Goal: Task Accomplishment & Management: Manage account settings

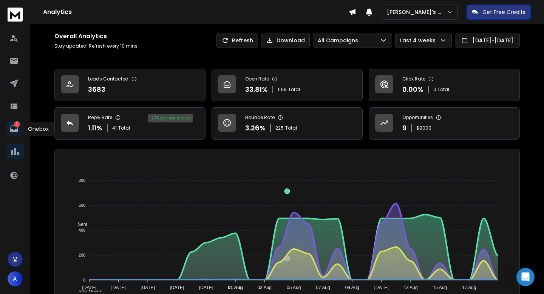
click at [11, 127] on icon at bounding box center [13, 128] width 9 height 9
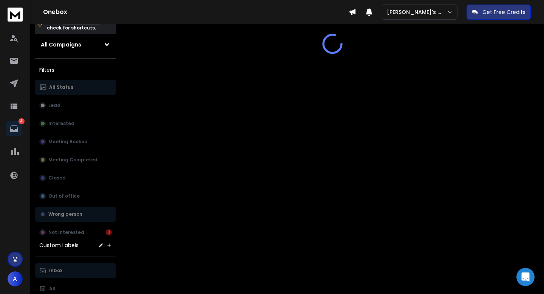
scroll to position [20, 0]
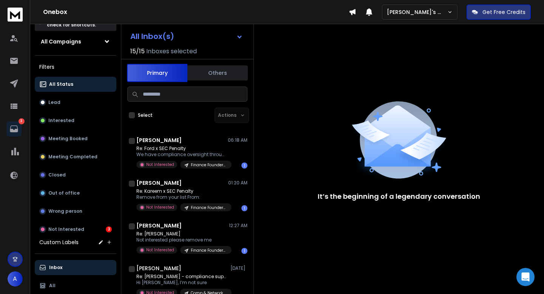
click at [62, 231] on p "Not Interested" at bounding box center [66, 229] width 36 height 6
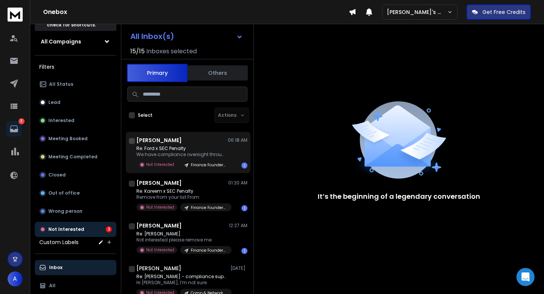
click at [208, 152] on p "We have compliance oversight through" at bounding box center [181, 155] width 91 height 6
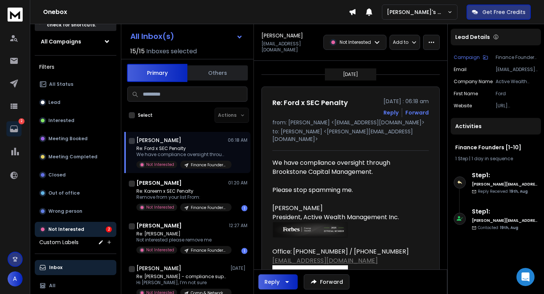
scroll to position [11, 0]
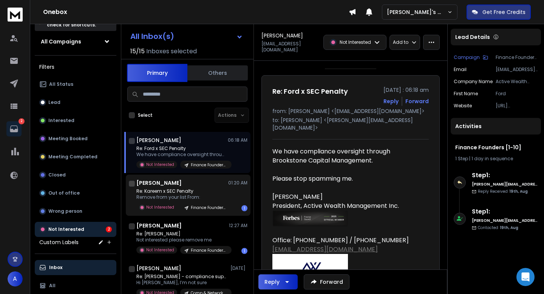
click at [201, 193] on p "Re: Kareem x SEC Penalty" at bounding box center [181, 191] width 91 height 6
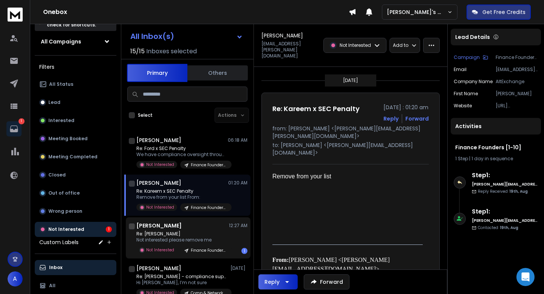
click at [197, 236] on p "Re: Devon x Cory" at bounding box center [181, 234] width 91 height 6
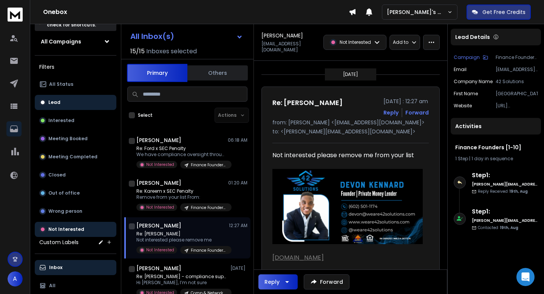
click at [56, 101] on p "Lead" at bounding box center [54, 102] width 12 height 6
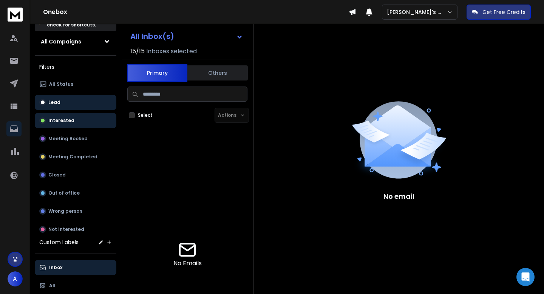
click at [64, 116] on button "Interested" at bounding box center [76, 120] width 82 height 15
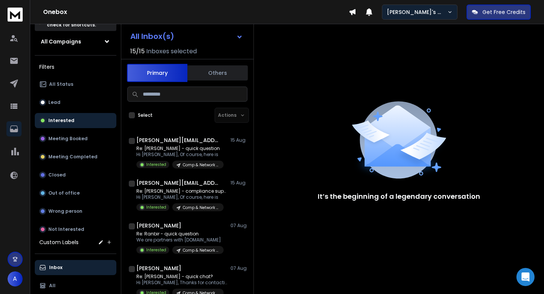
click at [418, 10] on p "[PERSON_NAME]'s Workspace" at bounding box center [417, 12] width 60 height 8
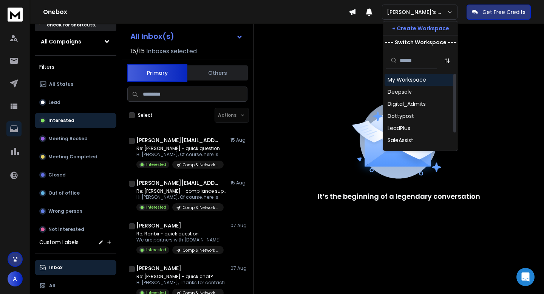
click at [402, 83] on div "My Workspace" at bounding box center [421, 80] width 72 height 12
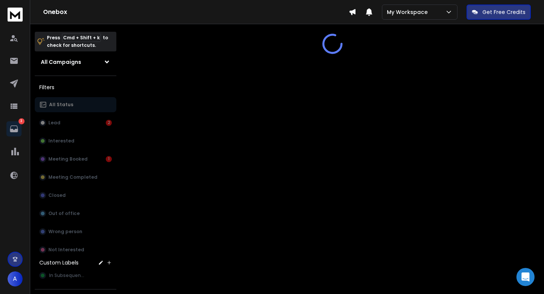
click at [60, 158] on div "All Status Lead 2 Interested Meeting Booked 1 Meeting Completed Closed Out of o…" at bounding box center [76, 177] width 82 height 160
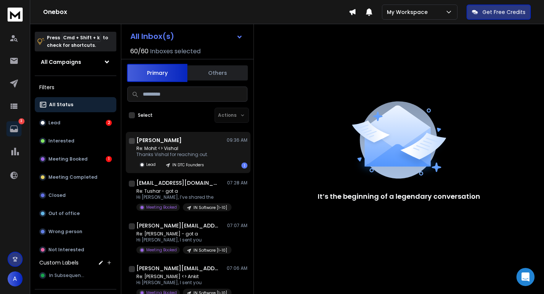
click at [173, 150] on p "Re: Mohit <> Vishal" at bounding box center [172, 148] width 72 height 6
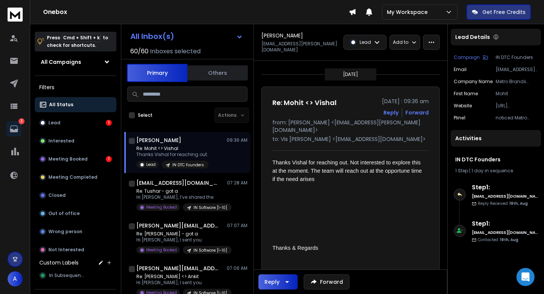
click at [386, 41] on div "Lead" at bounding box center [365, 42] width 42 height 14
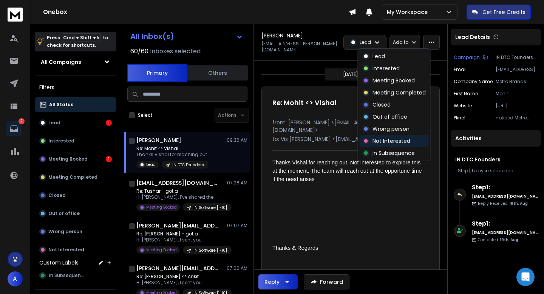
click at [387, 140] on p "Not Interested" at bounding box center [392, 141] width 38 height 8
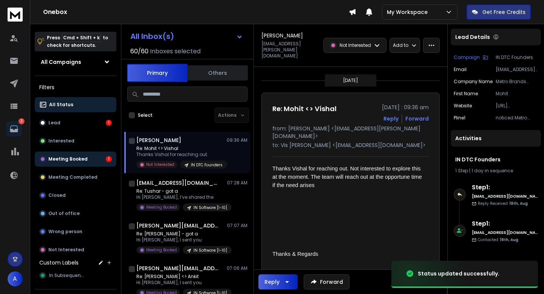
click at [57, 157] on p "Meeting Booked" at bounding box center [67, 159] width 39 height 6
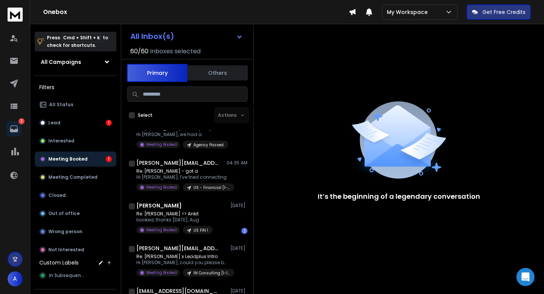
scroll to position [234, 0]
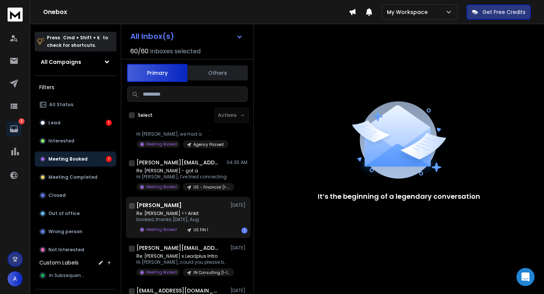
click at [218, 209] on div "Chris Youlton 18 Aug" at bounding box center [191, 205] width 111 height 8
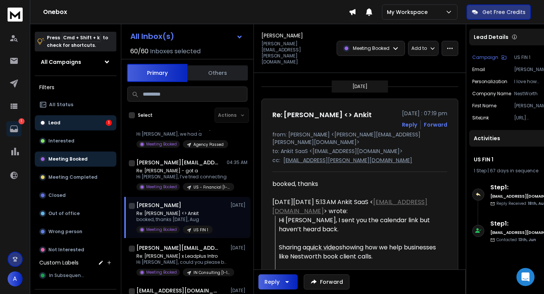
click at [77, 124] on button "Lead 1" at bounding box center [76, 122] width 82 height 15
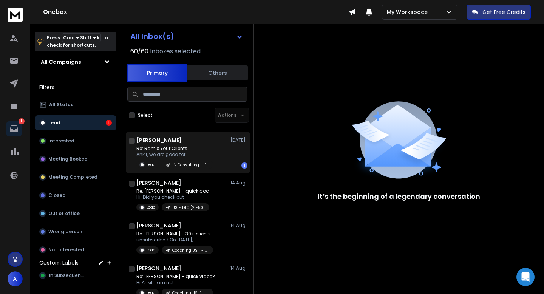
click at [220, 154] on div "Re: Ram x Your Clients Ankit, we are good for Lead IN Consulting [1-1000] VP-He…" at bounding box center [191, 156] width 111 height 23
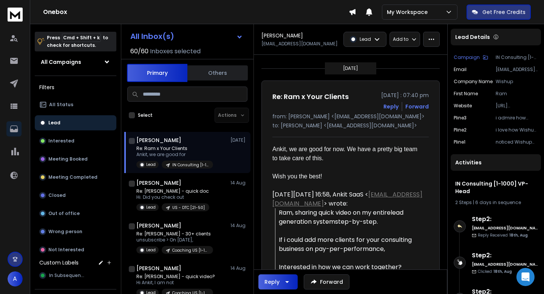
click at [378, 36] on icon at bounding box center [377, 39] width 6 height 6
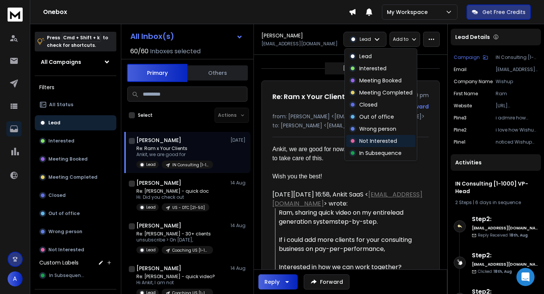
click at [374, 139] on p "Not Interested" at bounding box center [378, 141] width 38 height 8
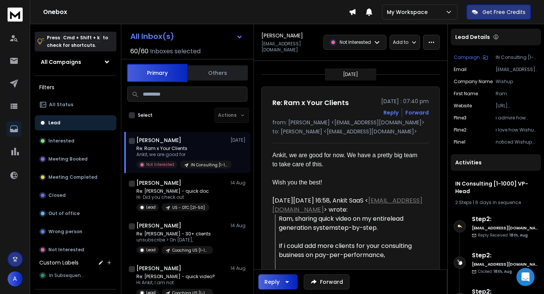
click at [346, 179] on div "Ankit, we are good for now. We have a pretty big team to take care of this. Wis…" at bounding box center [347, 169] width 150 height 36
click at [407, 9] on p "My Workspace" at bounding box center [409, 12] width 44 height 8
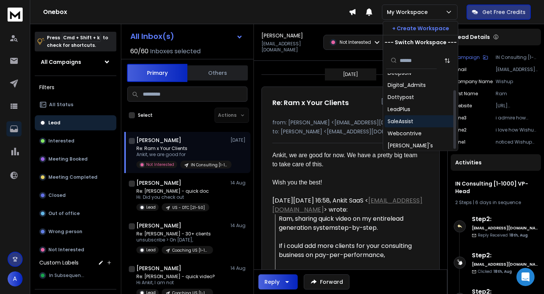
scroll to position [21, 0]
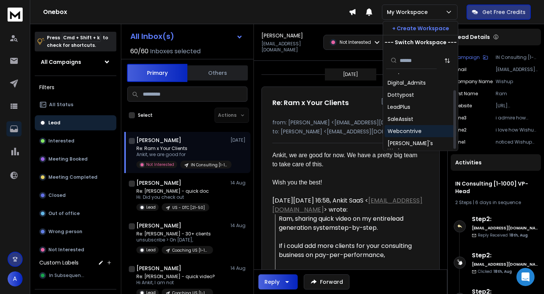
click at [409, 133] on div "Webcontrive" at bounding box center [405, 131] width 34 height 8
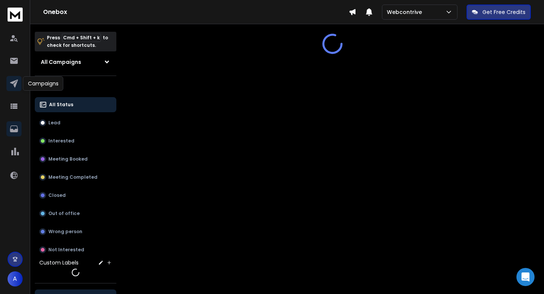
click at [14, 85] on icon at bounding box center [14, 83] width 8 height 8
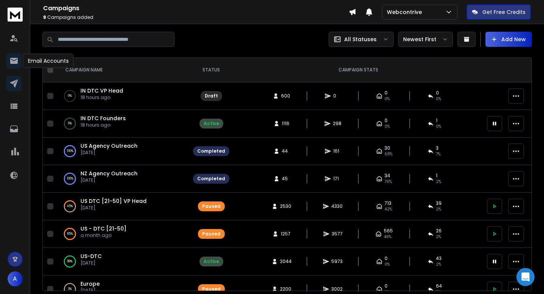
click at [14, 61] on icon at bounding box center [14, 61] width 8 height 6
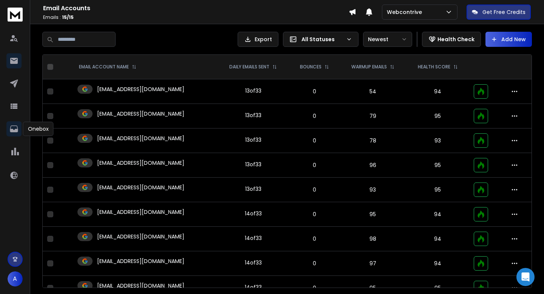
click at [11, 130] on icon at bounding box center [14, 128] width 8 height 7
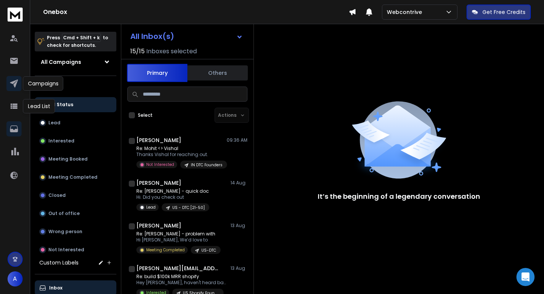
click at [14, 84] on icon at bounding box center [14, 83] width 8 height 8
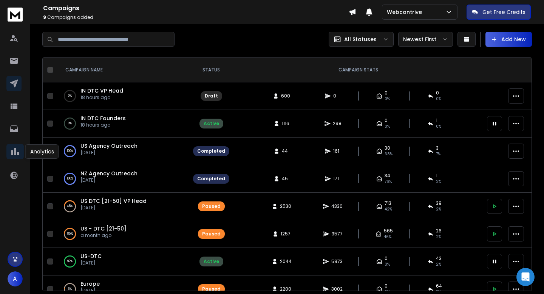
click at [11, 153] on icon at bounding box center [15, 152] width 8 height 8
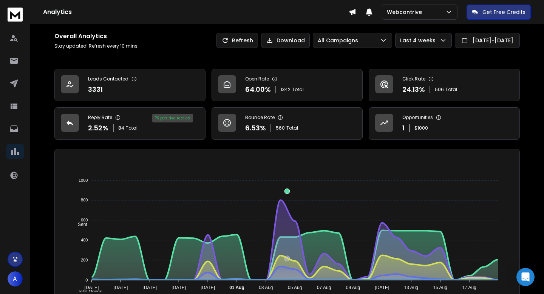
scroll to position [14, 0]
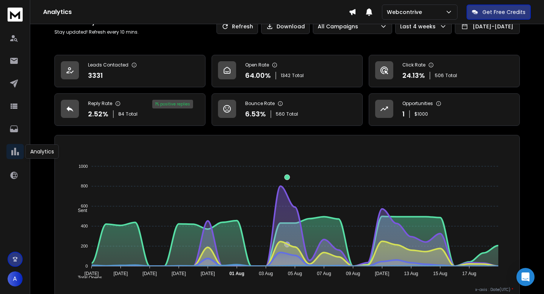
click at [15, 152] on icon at bounding box center [15, 152] width 8 height 8
click at [14, 130] on icon at bounding box center [14, 128] width 8 height 7
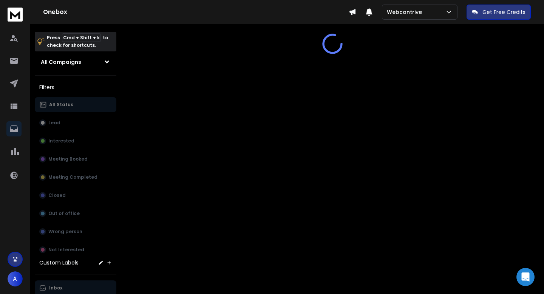
scroll to position [122, 0]
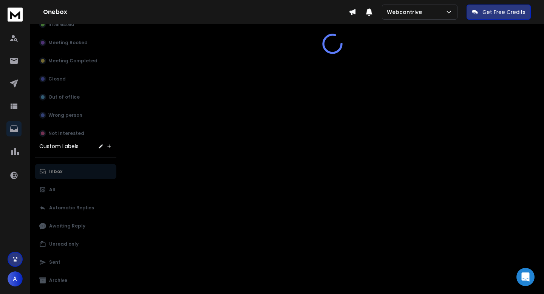
click at [51, 254] on div "Inbox All Automatic Replies Awaiting Reply Unread only Sent Archive" at bounding box center [76, 226] width 82 height 124
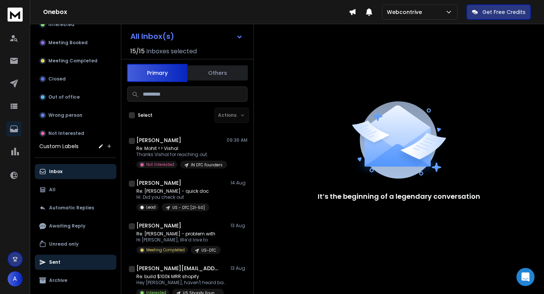
click at [51, 259] on p "Sent" at bounding box center [54, 262] width 11 height 6
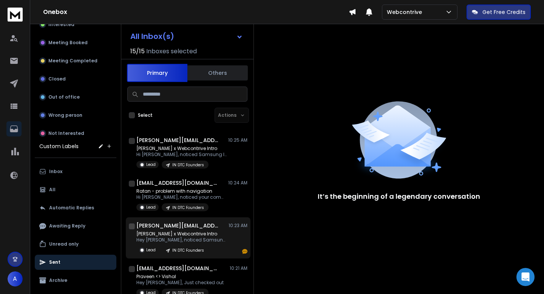
scroll to position [7, 0]
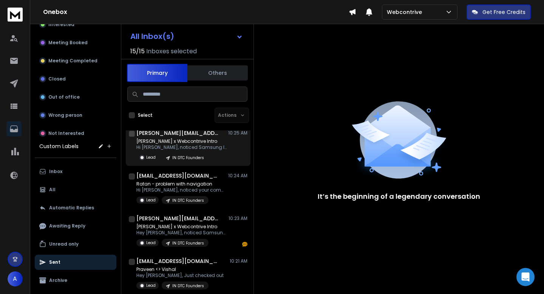
click at [223, 145] on div "Avnish x Webcontrive Intro Hi Avnish, noticed Samsung India’s Lead IN DTC Found…" at bounding box center [191, 149] width 111 height 23
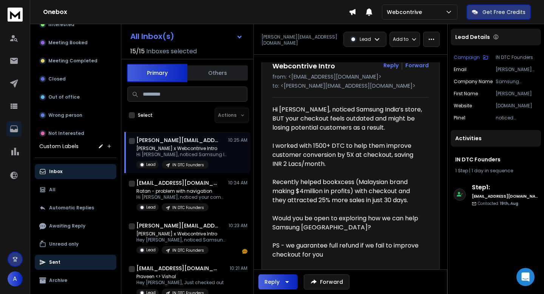
scroll to position [0, 0]
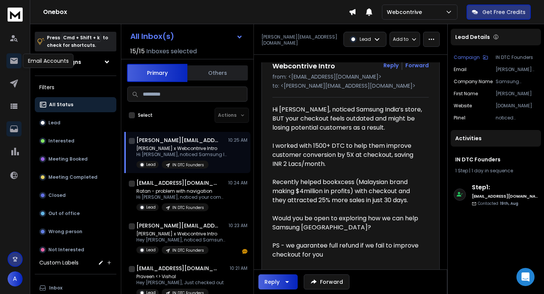
click at [11, 62] on icon at bounding box center [14, 61] width 8 height 6
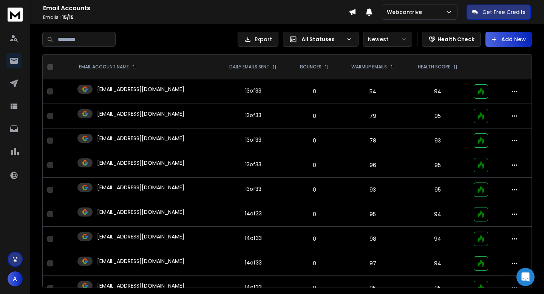
click at [134, 98] on td "vishal@webcontrivehq.com" at bounding box center [145, 91] width 144 height 25
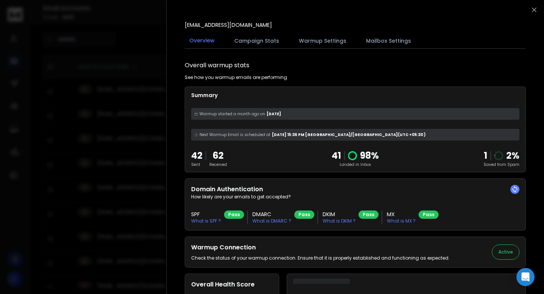
click at [372, 40] on button "Mailbox Settings" at bounding box center [389, 40] width 54 height 17
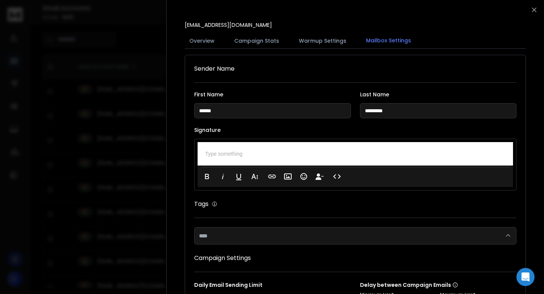
click at [210, 40] on button "Overview" at bounding box center [202, 40] width 34 height 17
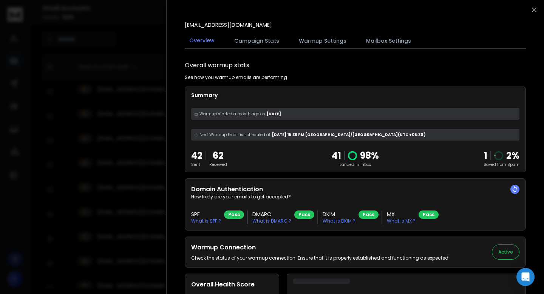
click at [132, 168] on div at bounding box center [272, 147] width 544 height 294
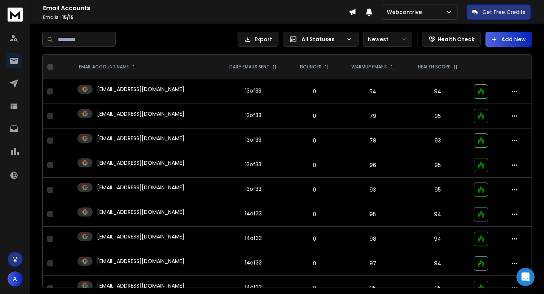
click at [172, 46] on div at bounding box center [137, 39] width 191 height 15
click at [15, 63] on icon at bounding box center [13, 60] width 9 height 9
click at [147, 31] on div "Export All Statuses Newest Health Check Add New EMAIL ACCOUNT NAME DAILY EMAILS…" at bounding box center [287, 159] width 514 height 271
click at [399, 16] on button "Webcontrive" at bounding box center [420, 12] width 76 height 15
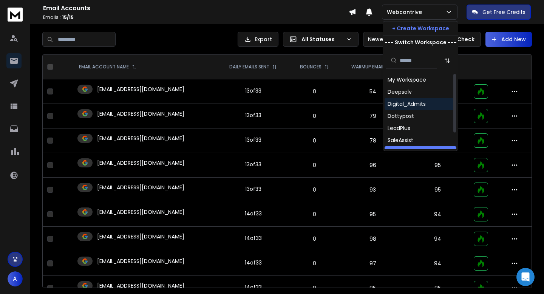
click at [405, 89] on div "Deepsolv" at bounding box center [400, 92] width 24 height 8
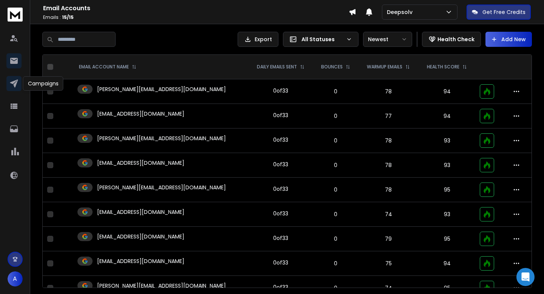
click at [16, 84] on icon at bounding box center [14, 83] width 8 height 8
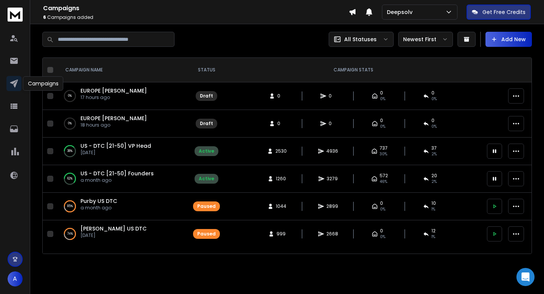
click at [242, 46] on div at bounding box center [164, 39] width 245 height 15
click at [11, 150] on icon at bounding box center [15, 152] width 8 height 8
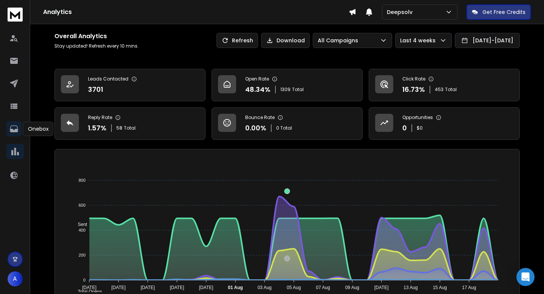
click at [19, 132] on link at bounding box center [13, 128] width 15 height 15
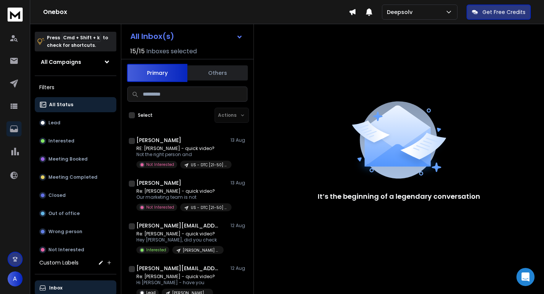
click at [70, 124] on button "Lead" at bounding box center [76, 122] width 82 height 15
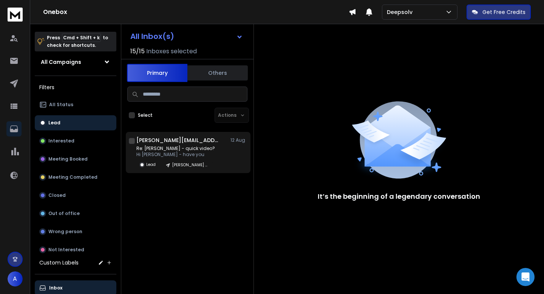
click at [214, 149] on div "Re: Patrick - quick video? Hi Patrick - have you Lead Sachit US DTC" at bounding box center [191, 156] width 111 height 23
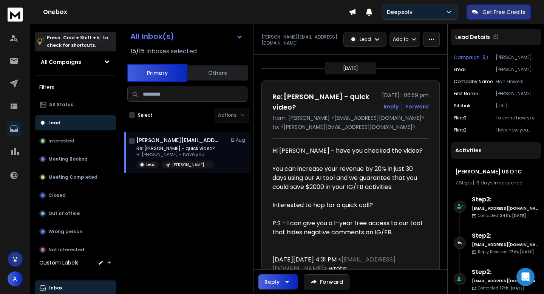
click at [401, 12] on p "Deepsolv" at bounding box center [401, 12] width 29 height 8
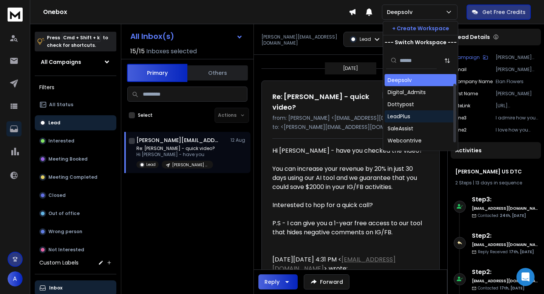
scroll to position [9, 0]
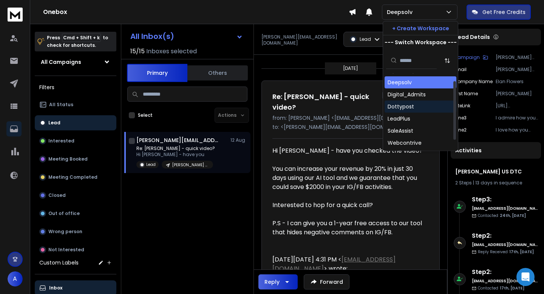
click at [399, 110] on div "Dottypost" at bounding box center [421, 107] width 72 height 12
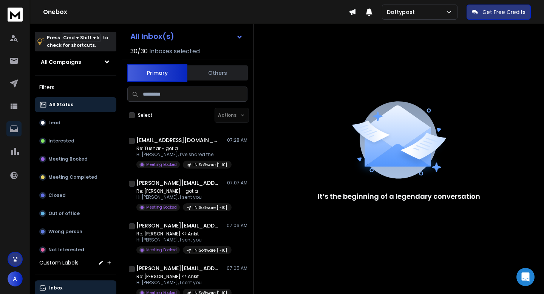
click at [67, 160] on p "Meeting Booked" at bounding box center [67, 159] width 39 height 6
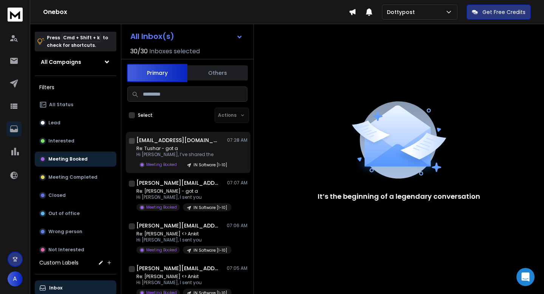
click at [203, 154] on p "Hi [PERSON_NAME], I’ve shared the" at bounding box center [181, 155] width 91 height 6
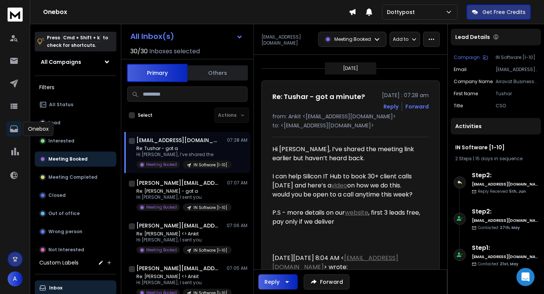
click at [11, 129] on icon at bounding box center [14, 128] width 8 height 7
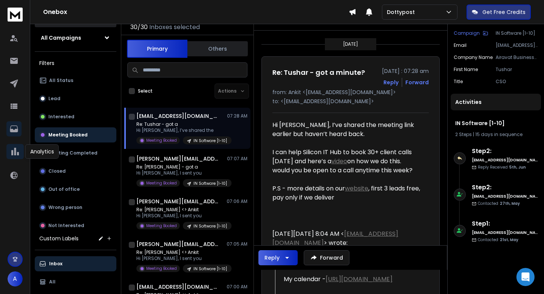
click at [15, 152] on icon at bounding box center [15, 152] width 8 height 8
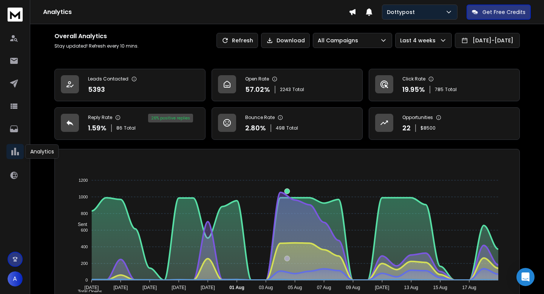
click at [429, 12] on div "Dottypost" at bounding box center [420, 12] width 66 height 8
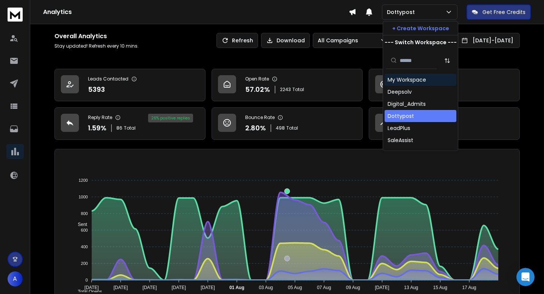
click at [292, 15] on h1 "Analytics" at bounding box center [196, 12] width 306 height 9
